Goal: Check status: Check status

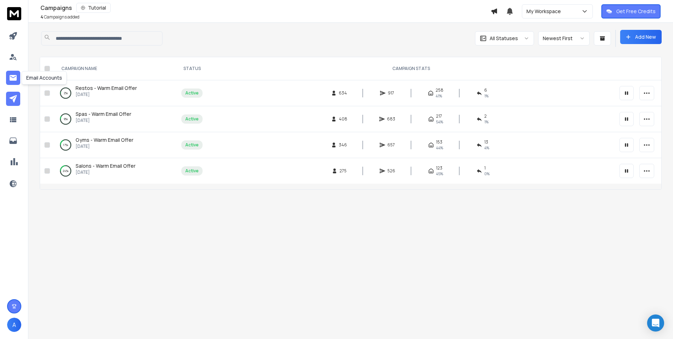
click at [9, 78] on icon at bounding box center [13, 77] width 9 height 9
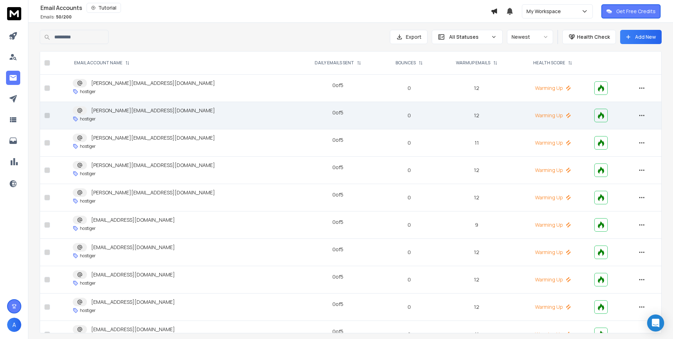
click at [457, 120] on td "12" at bounding box center [477, 115] width 78 height 27
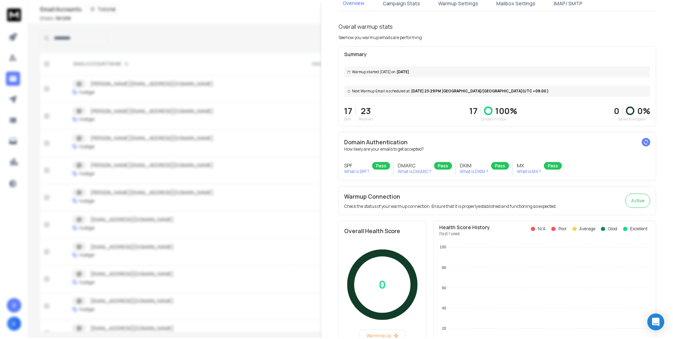
scroll to position [31, 0]
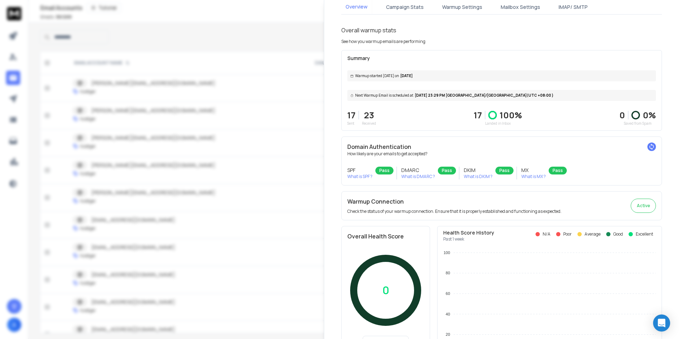
click at [287, 42] on div at bounding box center [339, 169] width 679 height 339
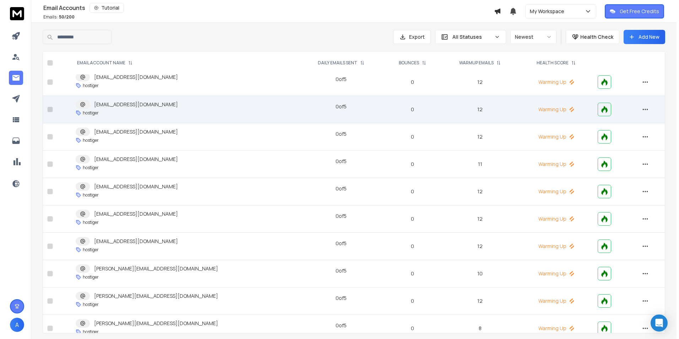
scroll to position [106, 0]
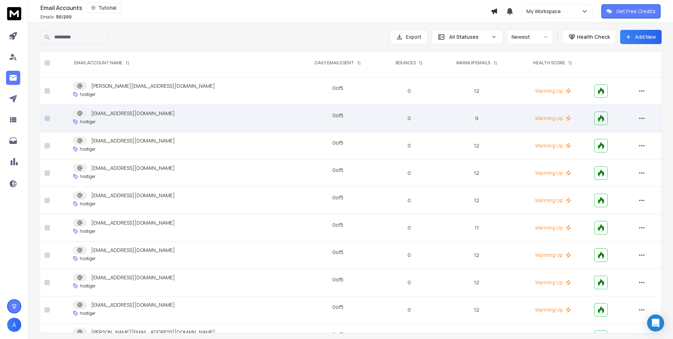
click at [459, 116] on td "9" at bounding box center [477, 118] width 78 height 27
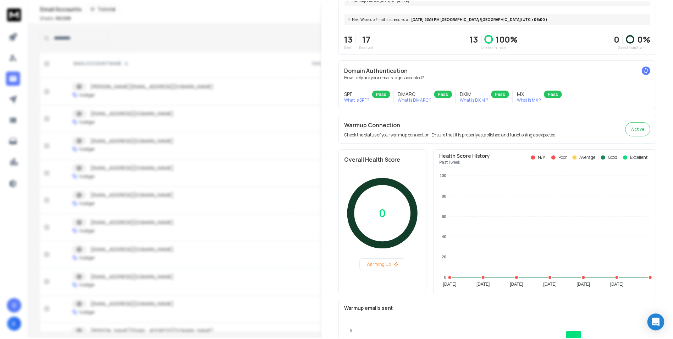
scroll to position [213, 0]
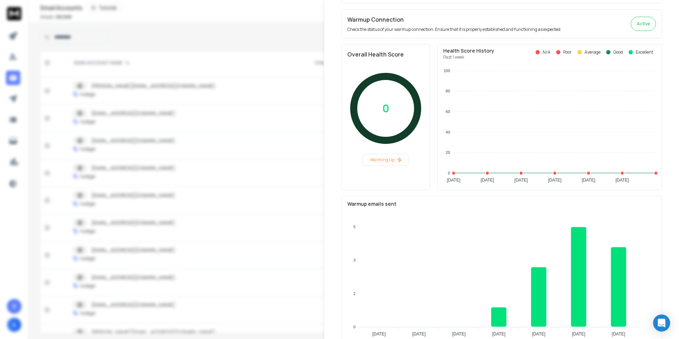
click at [262, 166] on div at bounding box center [339, 169] width 679 height 339
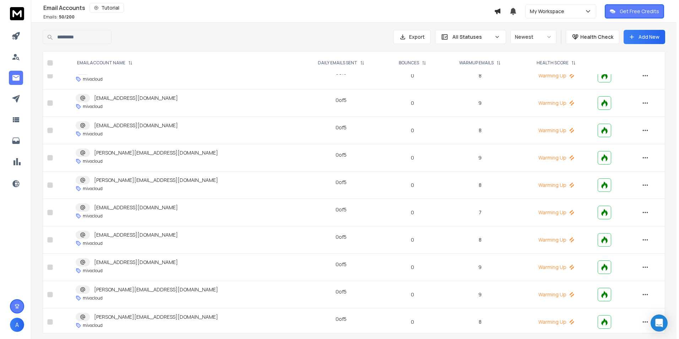
scroll to position [781, 0]
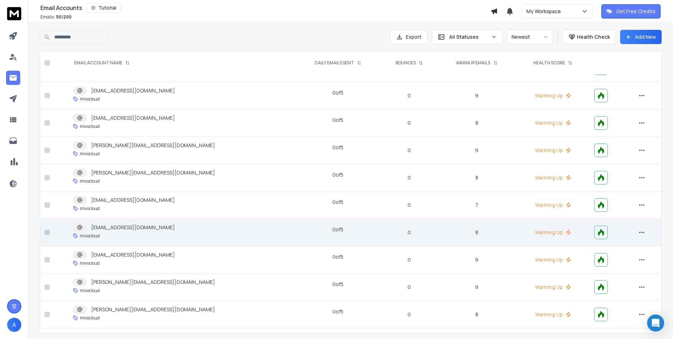
click at [458, 234] on td "8" at bounding box center [477, 232] width 78 height 27
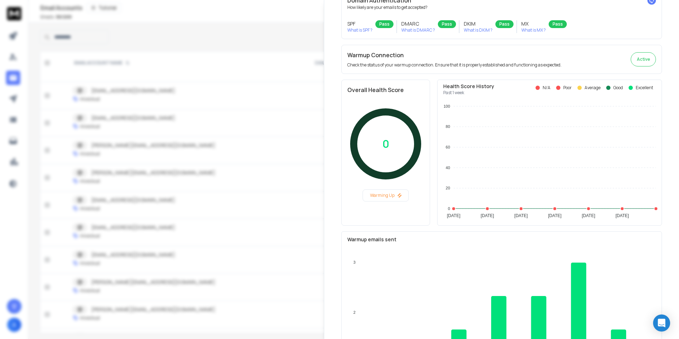
scroll to position [244, 0]
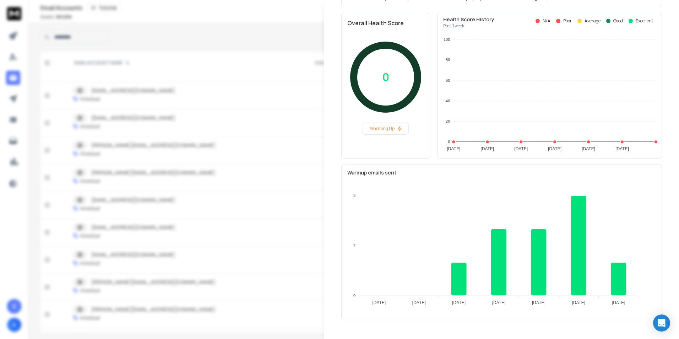
click at [226, 195] on div at bounding box center [339, 169] width 679 height 339
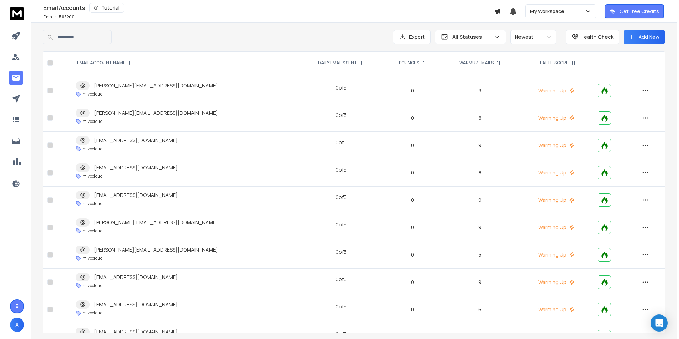
scroll to position [994, 0]
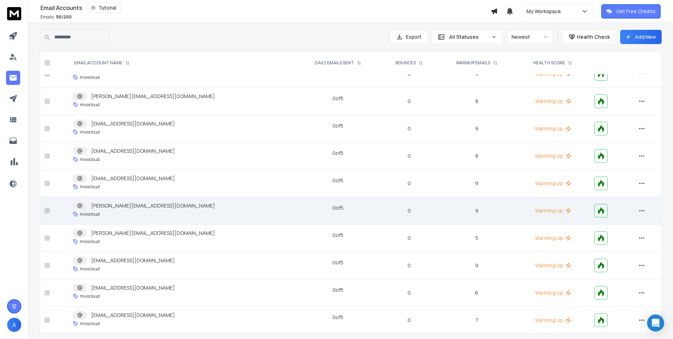
click at [456, 211] on td "9" at bounding box center [477, 210] width 78 height 27
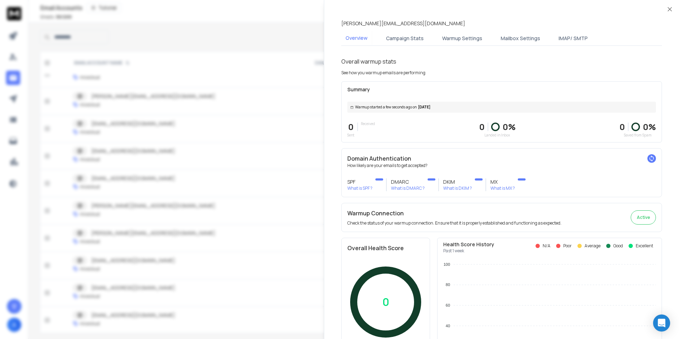
click at [259, 188] on div at bounding box center [339, 169] width 679 height 339
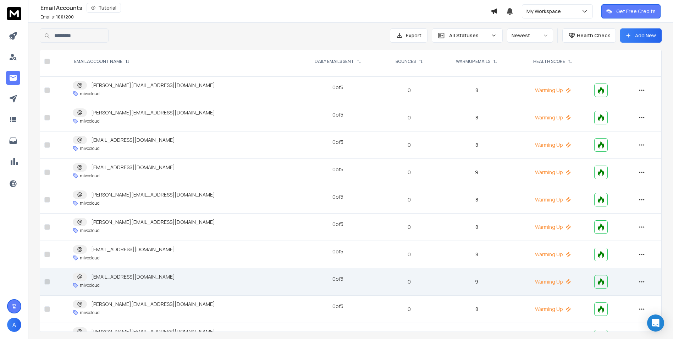
scroll to position [1795, 0]
